Goal: Task Accomplishment & Management: Manage account settings

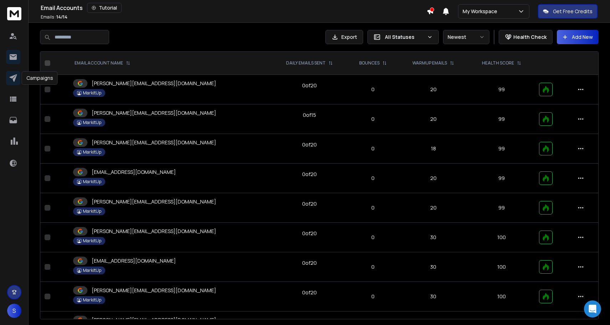
click at [13, 79] on icon at bounding box center [12, 78] width 7 height 7
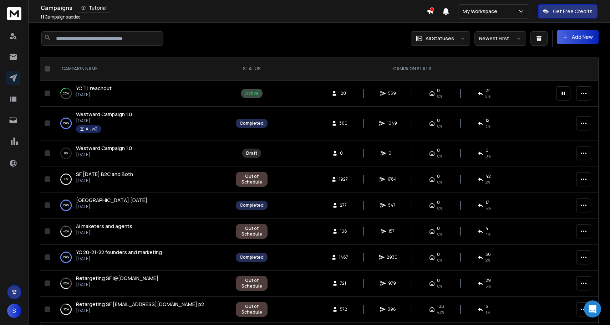
click at [144, 91] on div "25 % YC T1 reachout [DATE]" at bounding box center [142, 93] width 164 height 17
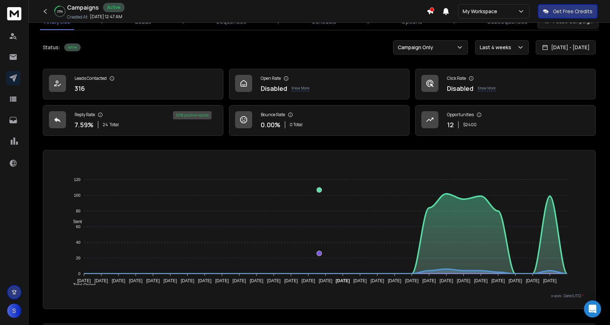
scroll to position [30, 0]
click at [14, 56] on icon at bounding box center [13, 57] width 9 height 9
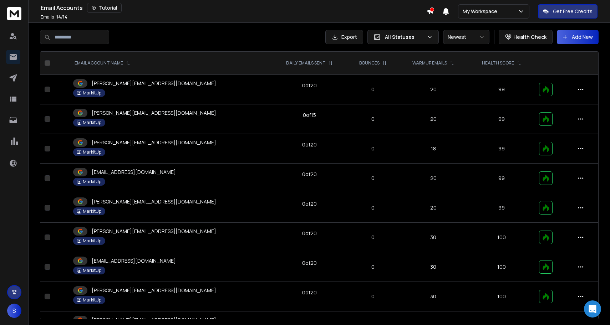
click at [412, 95] on td "20" at bounding box center [433, 90] width 70 height 30
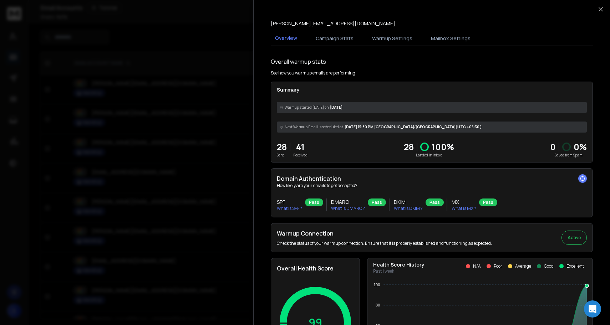
click at [188, 183] on div at bounding box center [305, 162] width 610 height 325
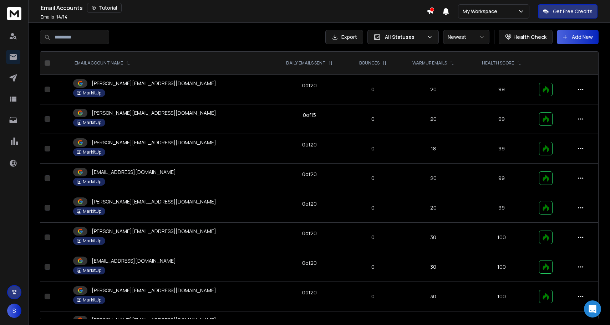
click at [271, 111] on td "0 of 15" at bounding box center [309, 114] width 76 height 19
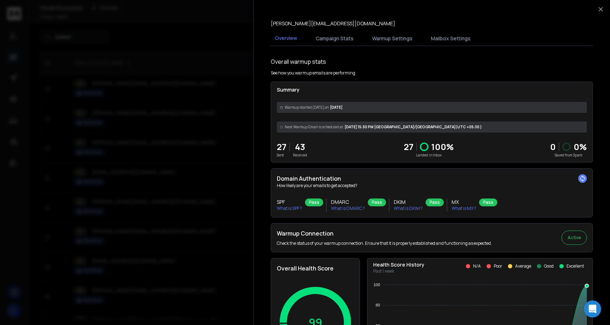
click at [580, 173] on div "Domain Authentication How likely are your emails to get accepted? SPF What is S…" at bounding box center [432, 192] width 322 height 49
click at [580, 176] on icon at bounding box center [582, 178] width 5 height 6
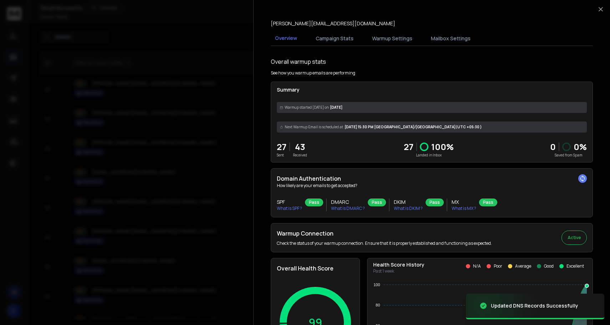
click at [580, 176] on icon at bounding box center [582, 178] width 5 height 6
click at [192, 200] on div at bounding box center [305, 162] width 610 height 325
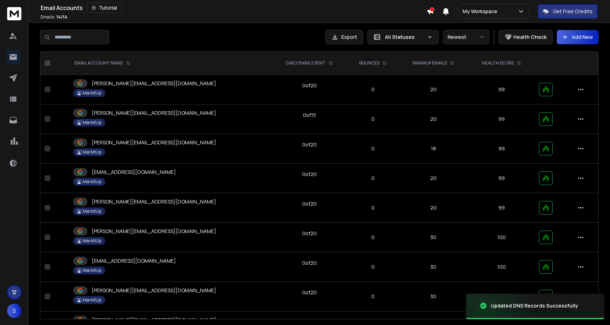
click at [352, 152] on p "0" at bounding box center [373, 148] width 42 height 7
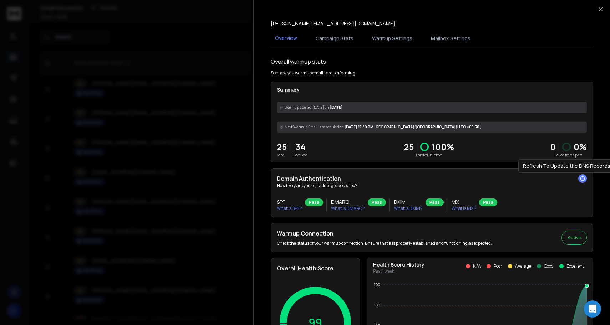
click at [581, 179] on icon at bounding box center [582, 178] width 7 height 7
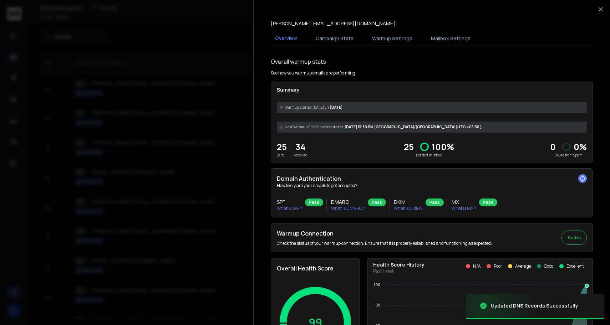
click at [581, 179] on icon at bounding box center [582, 179] width 10 height 10
click at [173, 228] on div at bounding box center [305, 162] width 610 height 325
